Goal: Communication & Community: Answer question/provide support

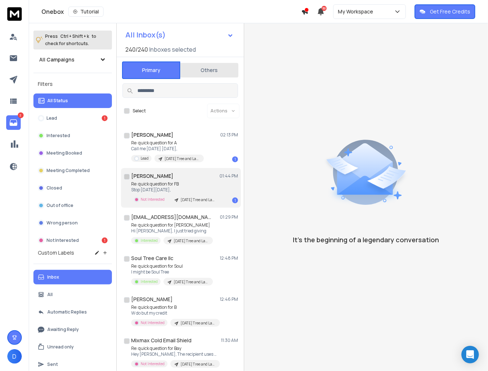
click at [173, 186] on p "Re: quick question for FB" at bounding box center [174, 184] width 87 height 6
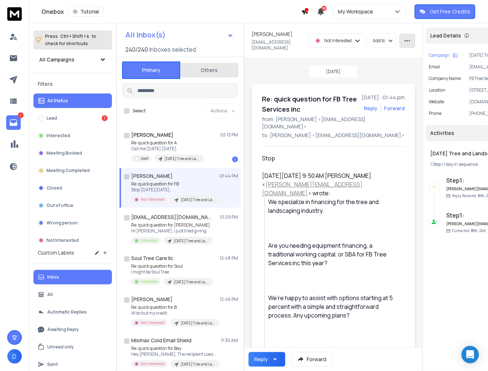
click at [411, 40] on icon "button" at bounding box center [407, 40] width 7 height 7
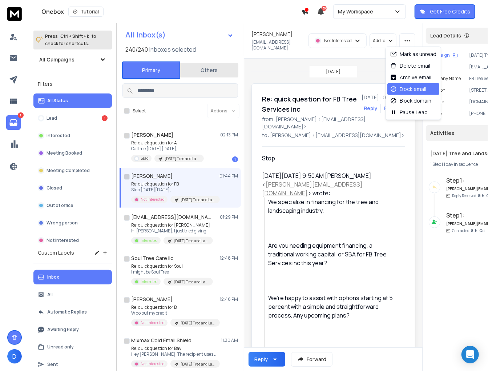
click at [418, 89] on div "Block email" at bounding box center [408, 88] width 36 height 7
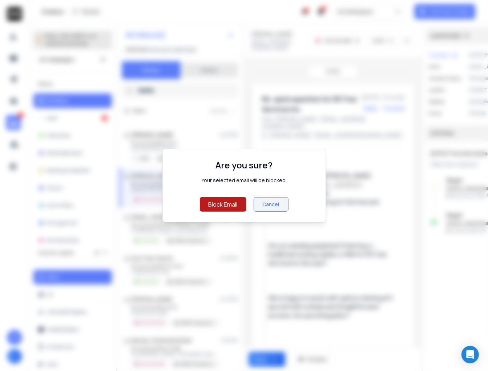
click at [229, 204] on button "Block Email" at bounding box center [223, 204] width 47 height 15
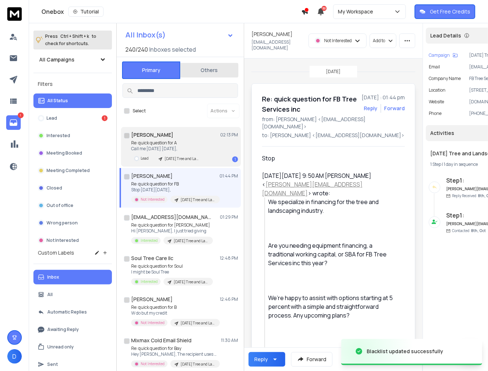
click at [171, 133] on div "Heath Papproth 02:13 PM" at bounding box center [184, 134] width 107 height 7
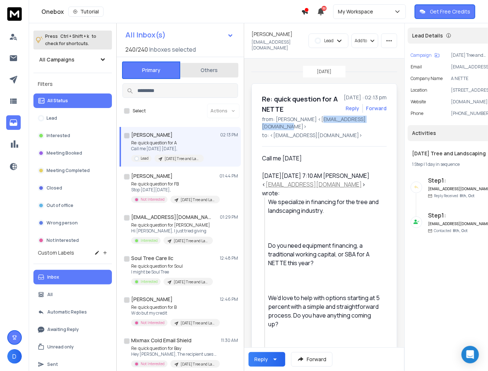
drag, startPoint x: 316, startPoint y: 113, endPoint x: 375, endPoint y: 114, distance: 59.3
click at [375, 116] on p "from: Heath Papproth <treekilling420@gmail.com>" at bounding box center [324, 123] width 125 height 15
copy p "treekilling420@gmail.com"
click at [450, 267] on div "Lead Details Campaign 9/24/25 Tree and Landscaping Email treekilling420@gmail.c…" at bounding box center [451, 208] width 93 height 371
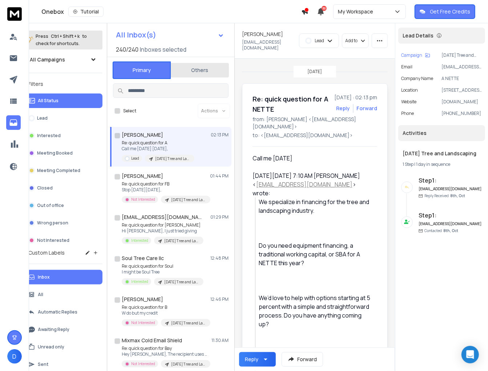
scroll to position [0, 29]
drag, startPoint x: 231, startPoint y: 358, endPoint x: 236, endPoint y: 353, distance: 7.2
click at [245, 358] on div "Reply" at bounding box center [251, 358] width 13 height 7
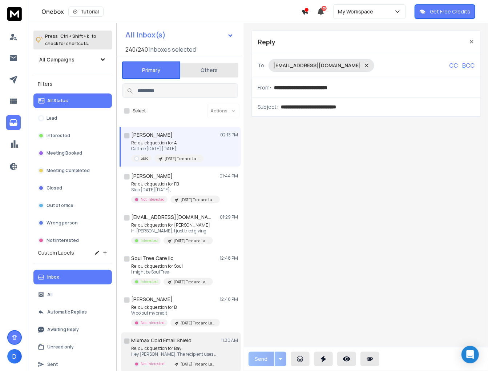
scroll to position [0, 0]
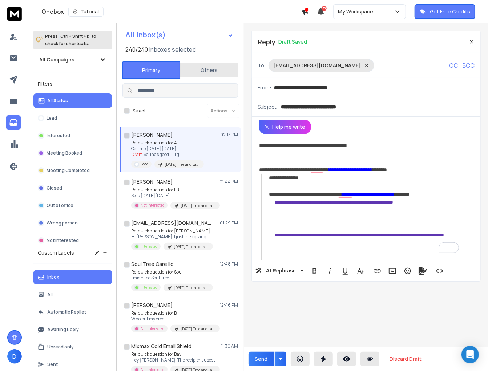
click at [383, 146] on div "**********" at bounding box center [359, 145] width 200 height 8
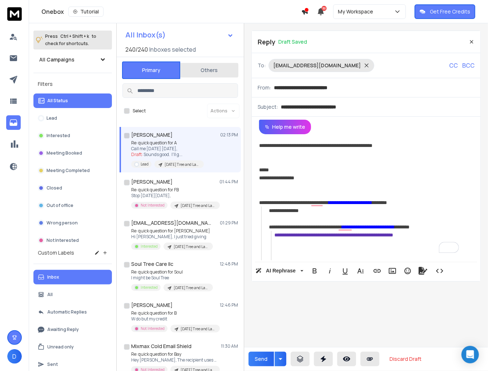
click at [262, 355] on button "Send" at bounding box center [261, 358] width 25 height 15
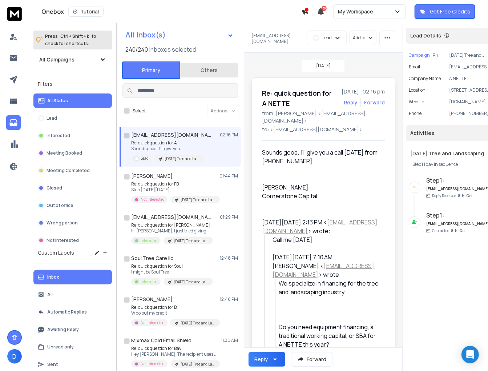
click at [448, 285] on div "Lead Details Campaign 9/24/25 Tree and Landscaping Email treekilling420@gmail.c…" at bounding box center [449, 208] width 93 height 371
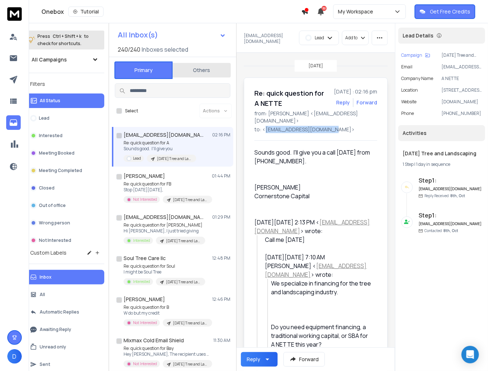
drag, startPoint x: 244, startPoint y: 122, endPoint x: 302, endPoint y: 122, distance: 58.9
click at [302, 126] on p "to: <treekilling420@gmail.com>" at bounding box center [315, 129] width 123 height 7
copy p "treekilling420@gmail.com"
